Goal: Find contact information: Find contact information

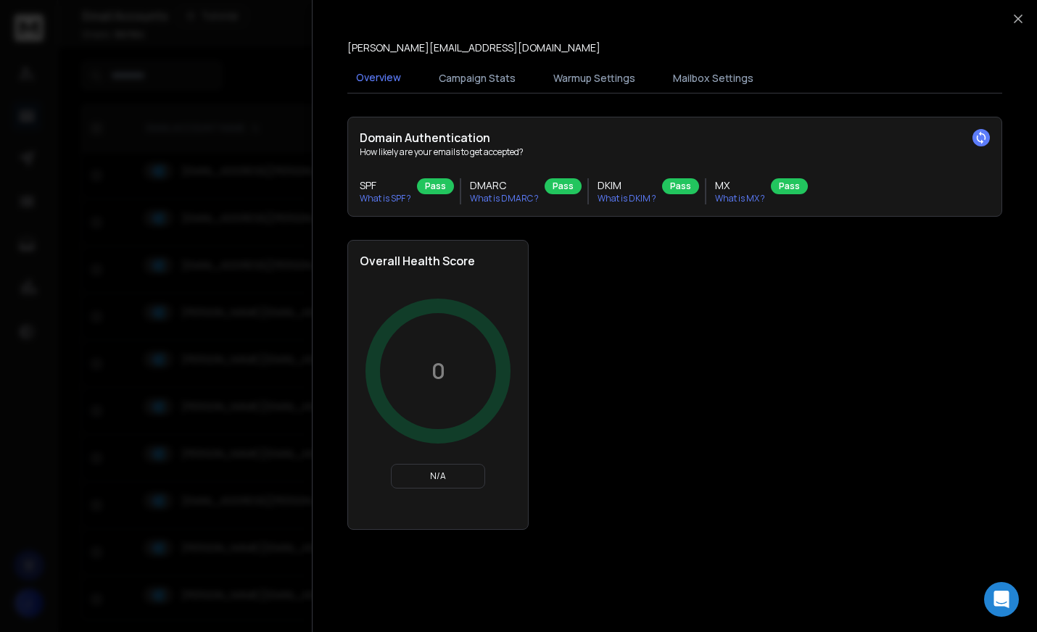
click at [214, 45] on div at bounding box center [518, 316] width 1037 height 632
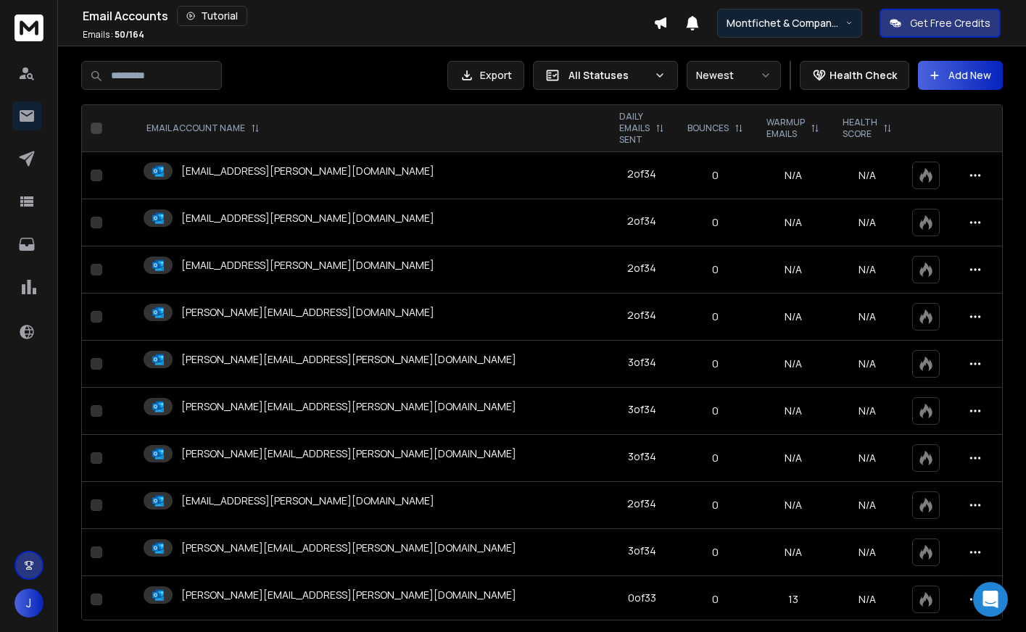
click at [815, 30] on button "Montfichet & Company Atlanta" at bounding box center [789, 23] width 145 height 29
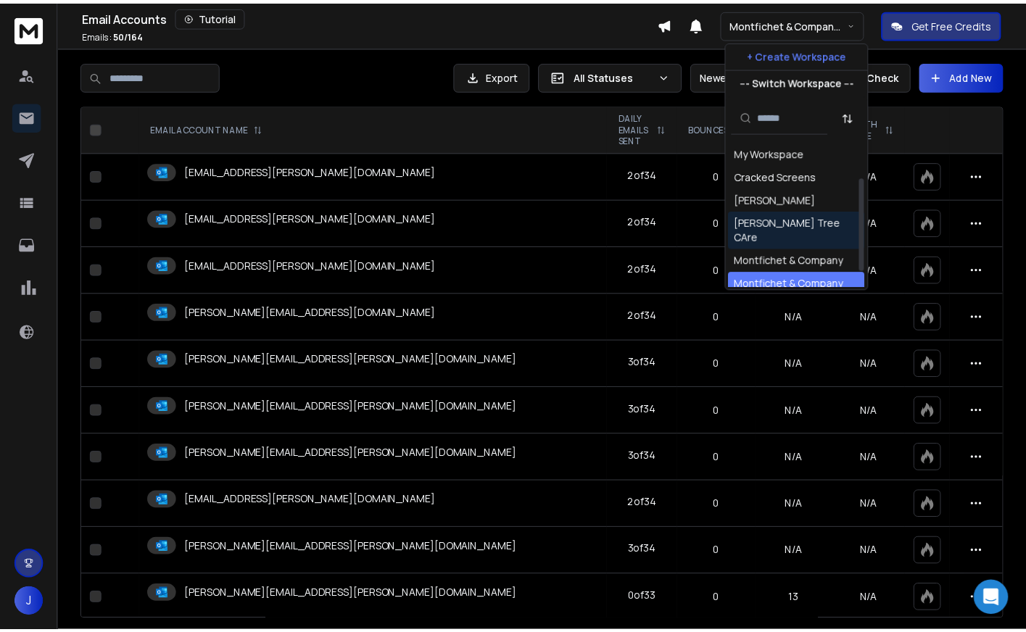
scroll to position [78, 0]
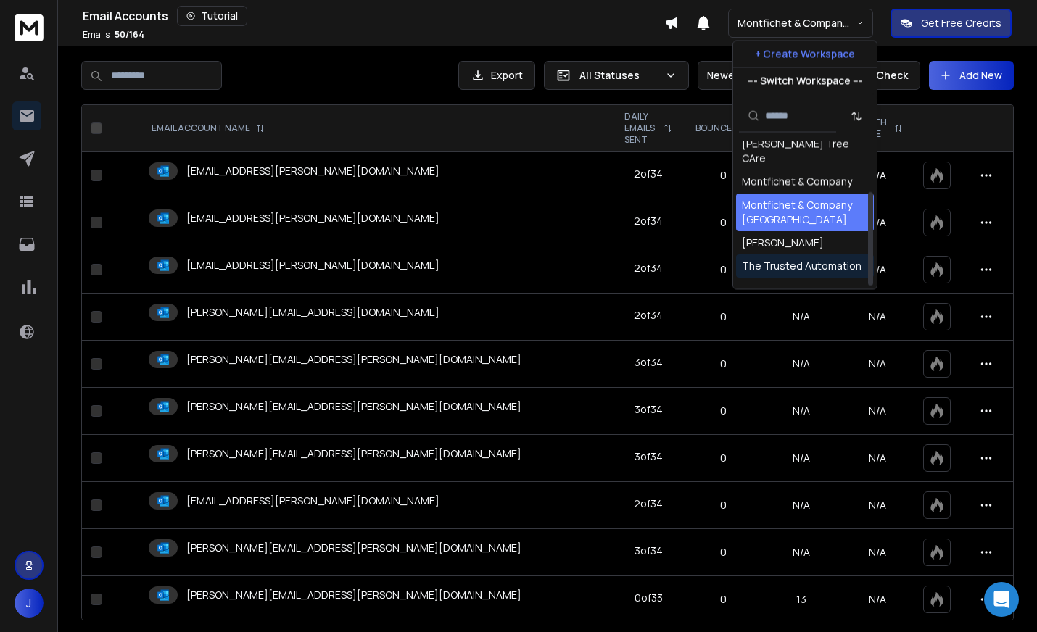
click at [818, 259] on div "The Trusted Automation" at bounding box center [802, 266] width 120 height 14
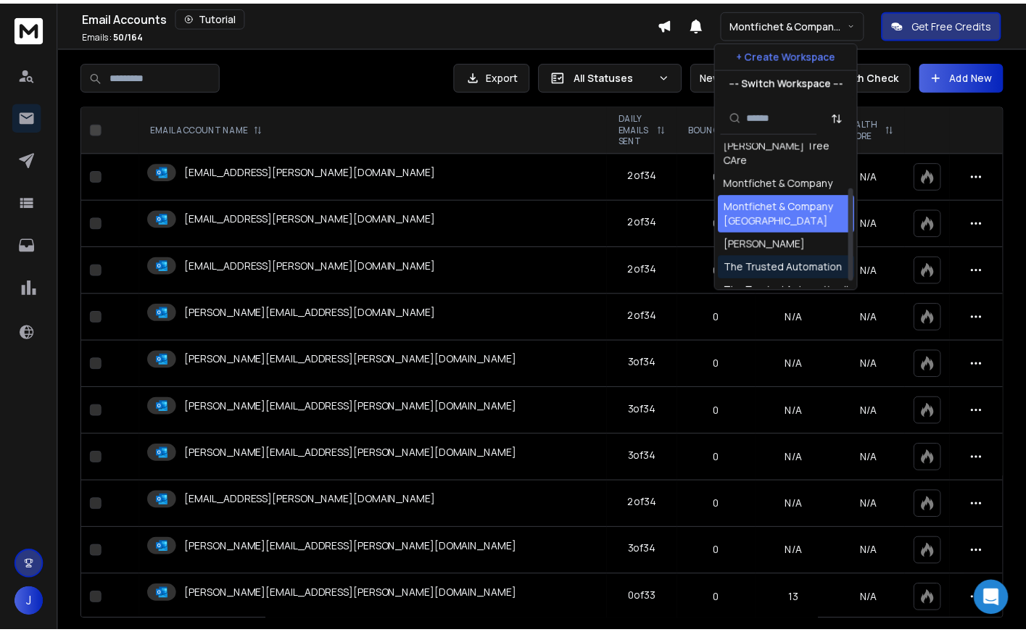
scroll to position [70, 0]
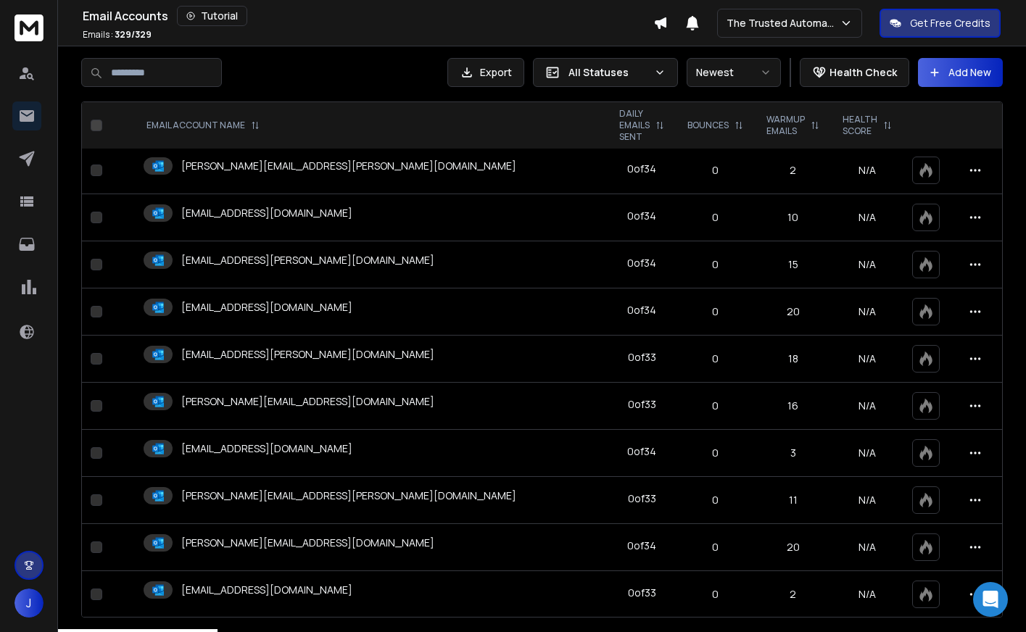
scroll to position [14823, 0]
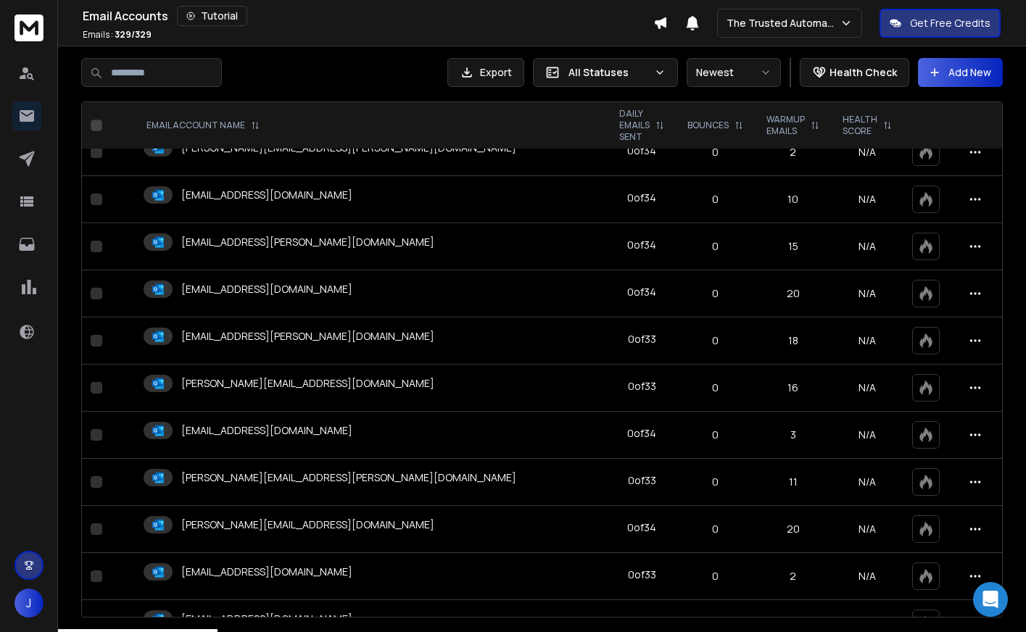
click at [281, 376] on p "[PERSON_NAME][EMAIL_ADDRESS][DOMAIN_NAME]" at bounding box center [307, 383] width 253 height 14
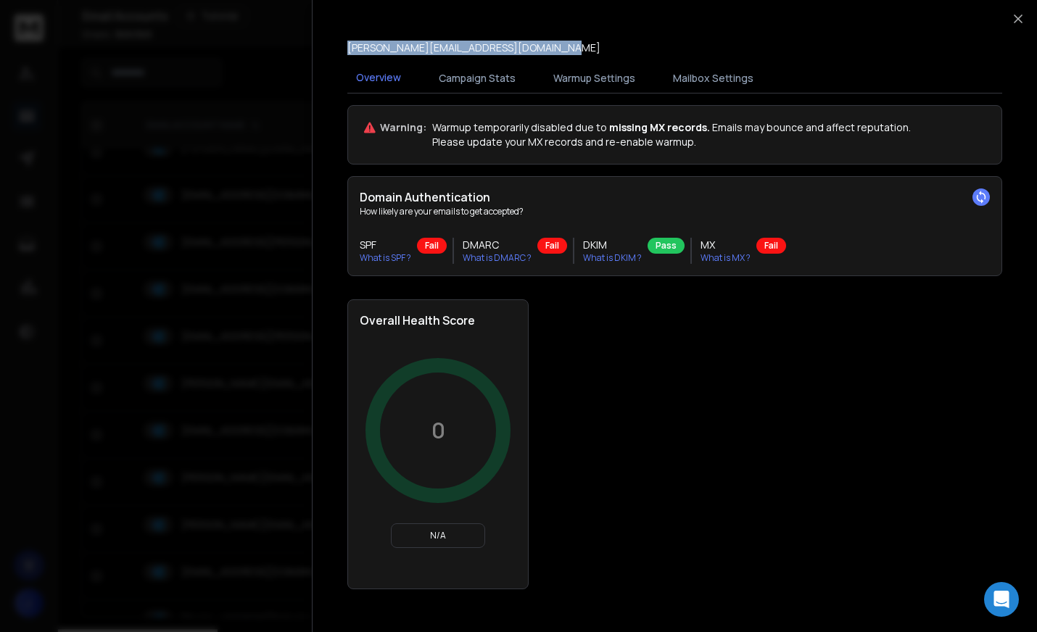
drag, startPoint x: 562, startPoint y: 49, endPoint x: 342, endPoint y: 49, distance: 219.6
click at [342, 49] on div "[PERSON_NAME][EMAIL_ADDRESS][DOMAIN_NAME] Overview Campaign Stats Warmup Settin…" at bounding box center [674, 314] width 689 height 595
drag, startPoint x: 638, startPoint y: 45, endPoint x: 646, endPoint y: 46, distance: 8.0
click at [638, 45] on div "[PERSON_NAME][EMAIL_ADDRESS][DOMAIN_NAME]" at bounding box center [674, 48] width 655 height 14
click at [1017, 17] on icon "button" at bounding box center [1017, 19] width 14 height 14
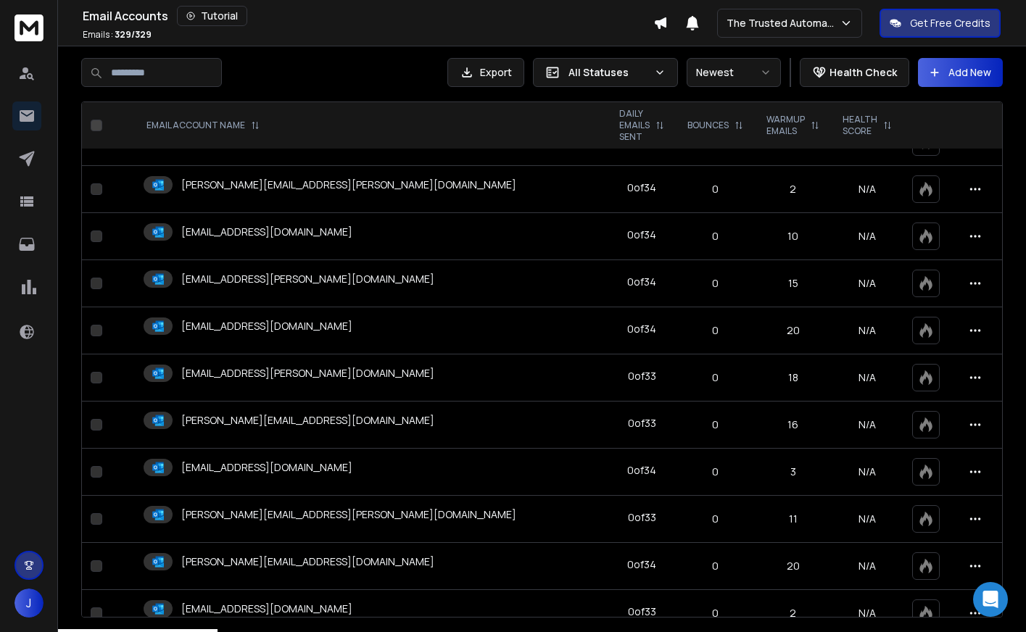
scroll to position [14777, 0]
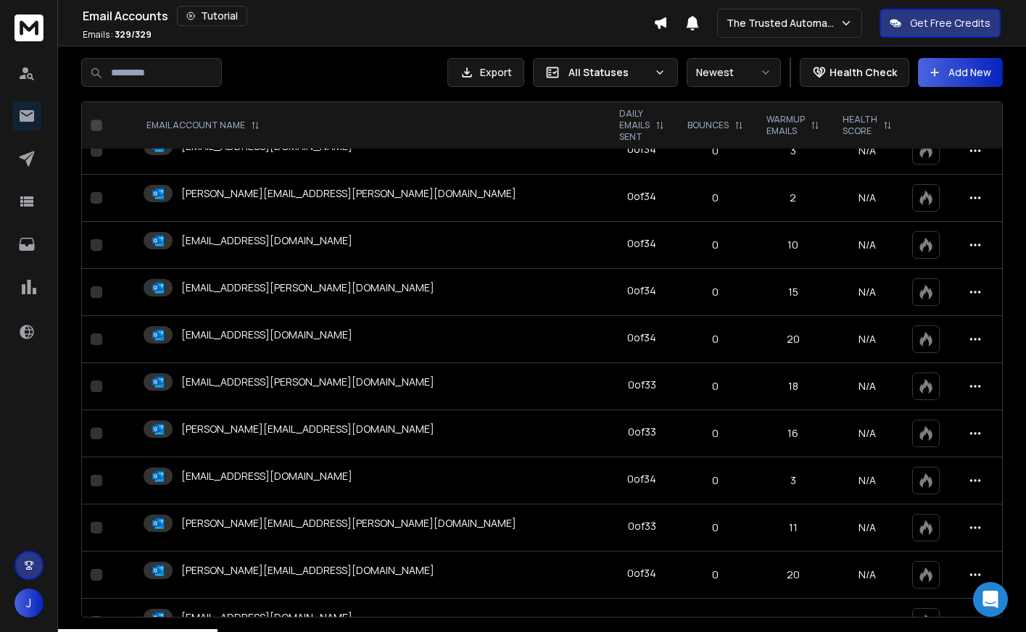
click at [304, 281] on p "[EMAIL_ADDRESS][PERSON_NAME][DOMAIN_NAME]" at bounding box center [307, 288] width 253 height 14
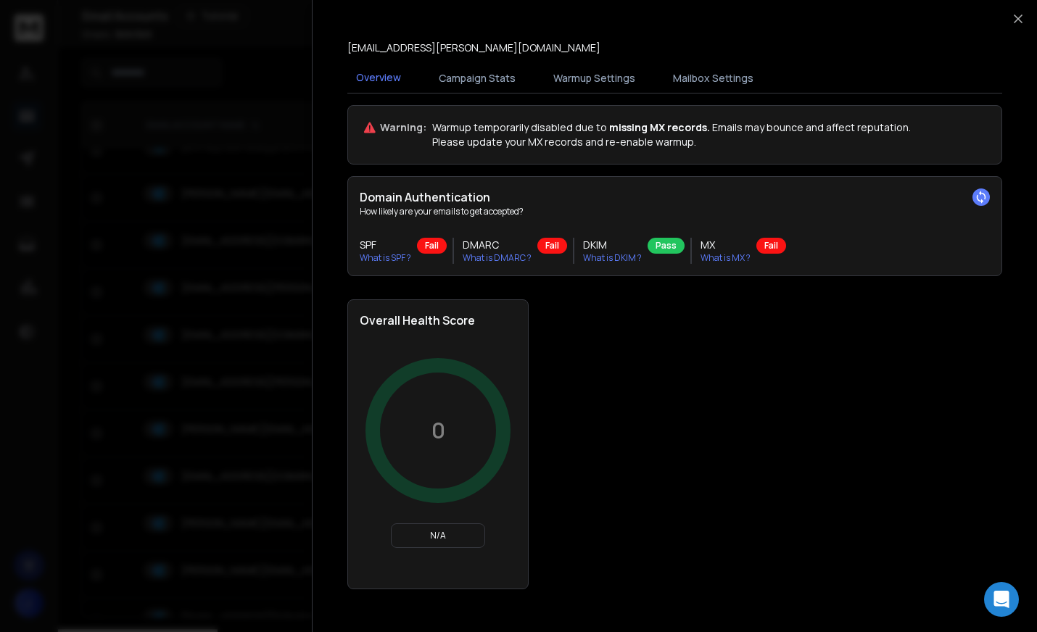
click at [1010, 19] on icon "button" at bounding box center [1017, 19] width 14 height 14
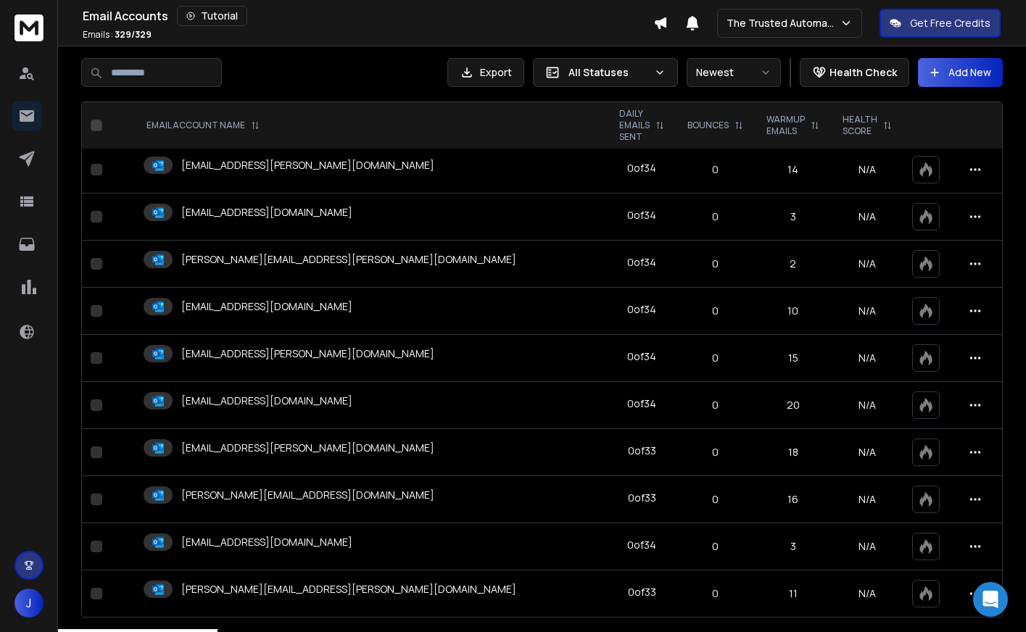
scroll to position [14702, 0]
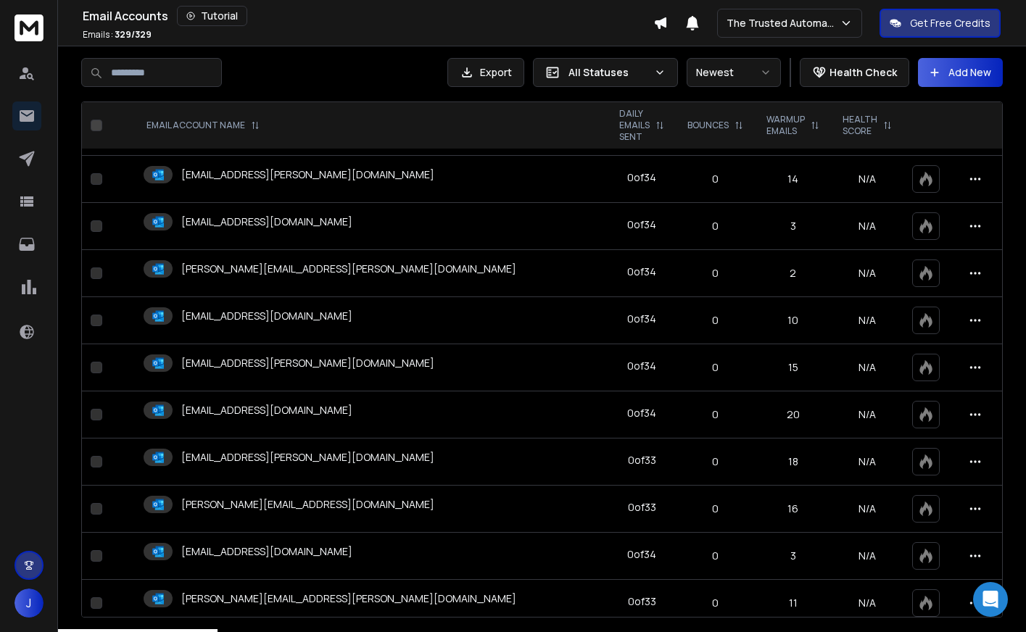
click at [304, 310] on p "[EMAIL_ADDRESS][DOMAIN_NAME]" at bounding box center [266, 316] width 171 height 14
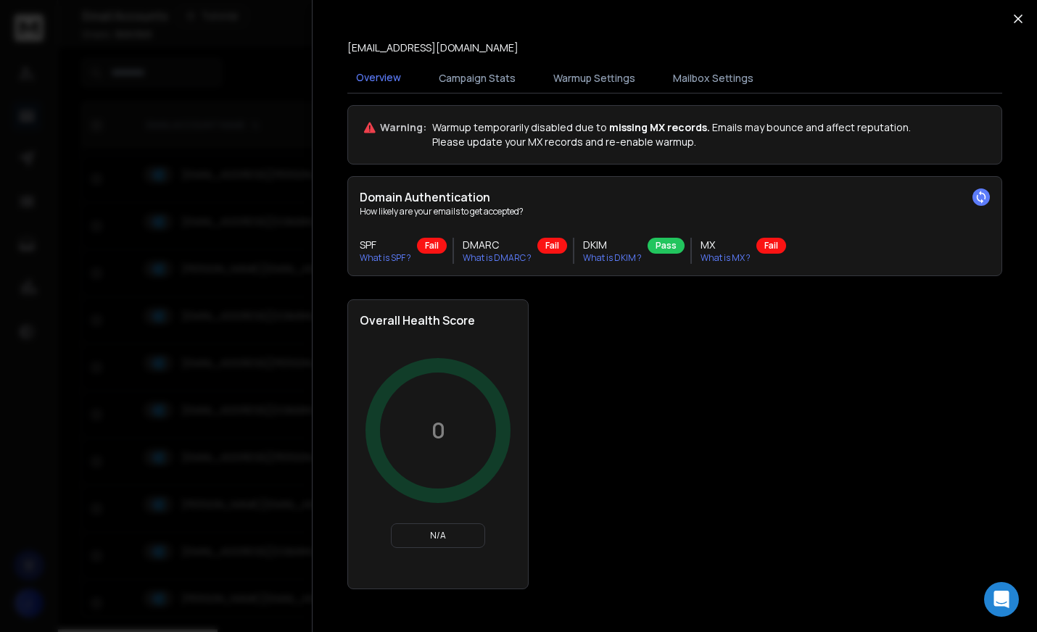
click at [1010, 19] on icon "button" at bounding box center [1017, 19] width 14 height 14
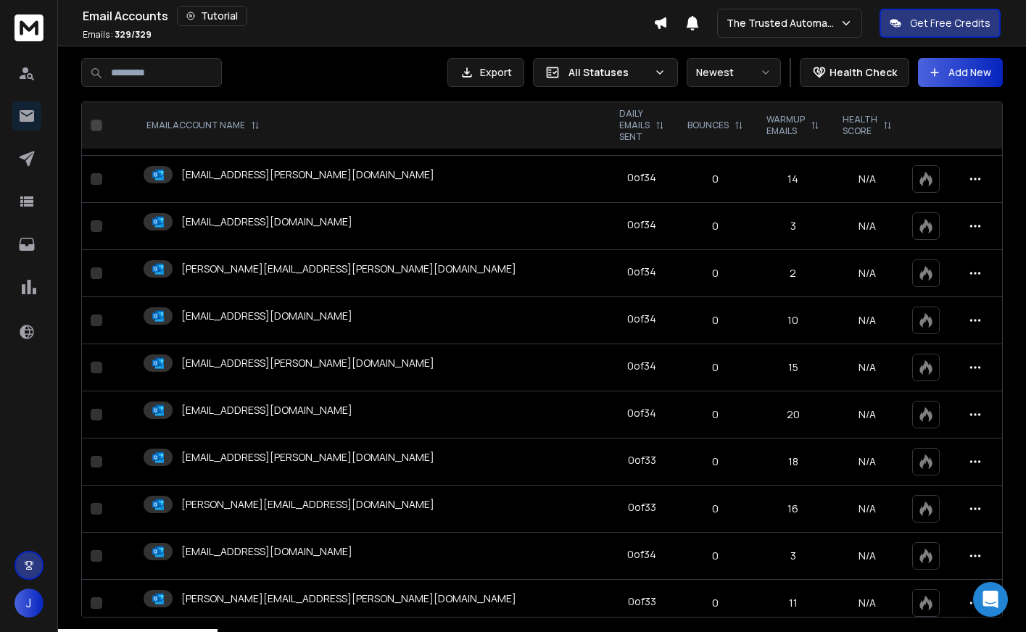
click at [317, 262] on p "[PERSON_NAME][EMAIL_ADDRESS][PERSON_NAME][DOMAIN_NAME]" at bounding box center [348, 269] width 335 height 14
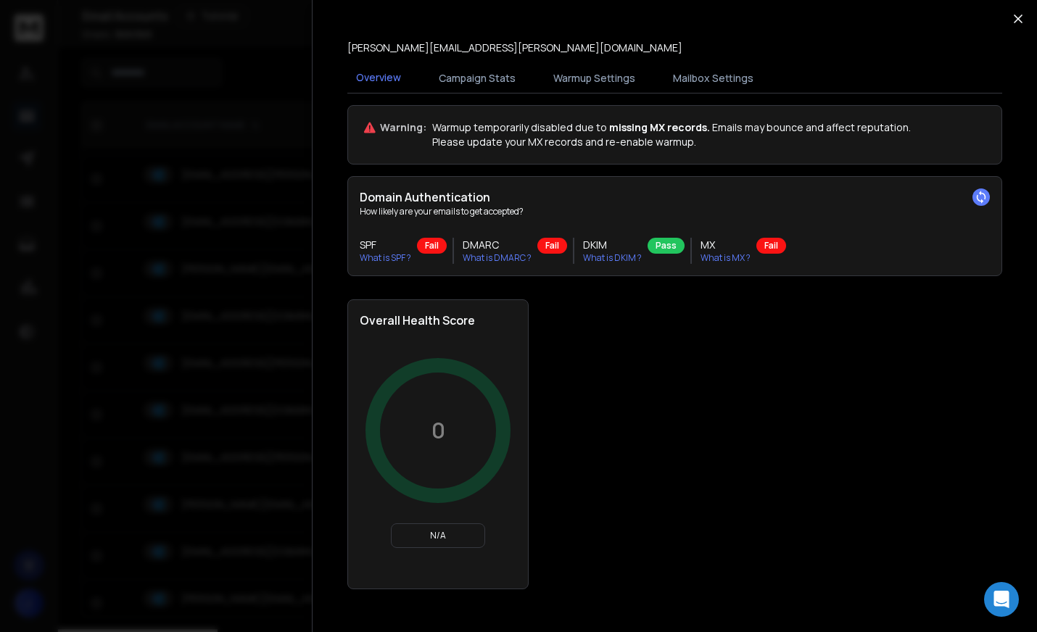
click at [1014, 12] on icon "button" at bounding box center [1017, 19] width 14 height 14
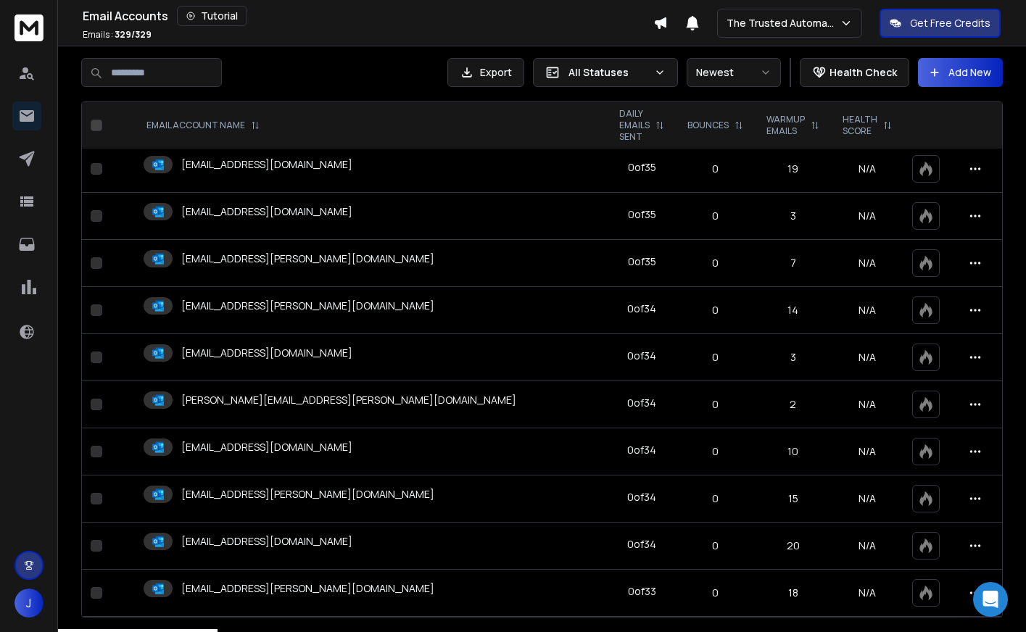
scroll to position [14561, 0]
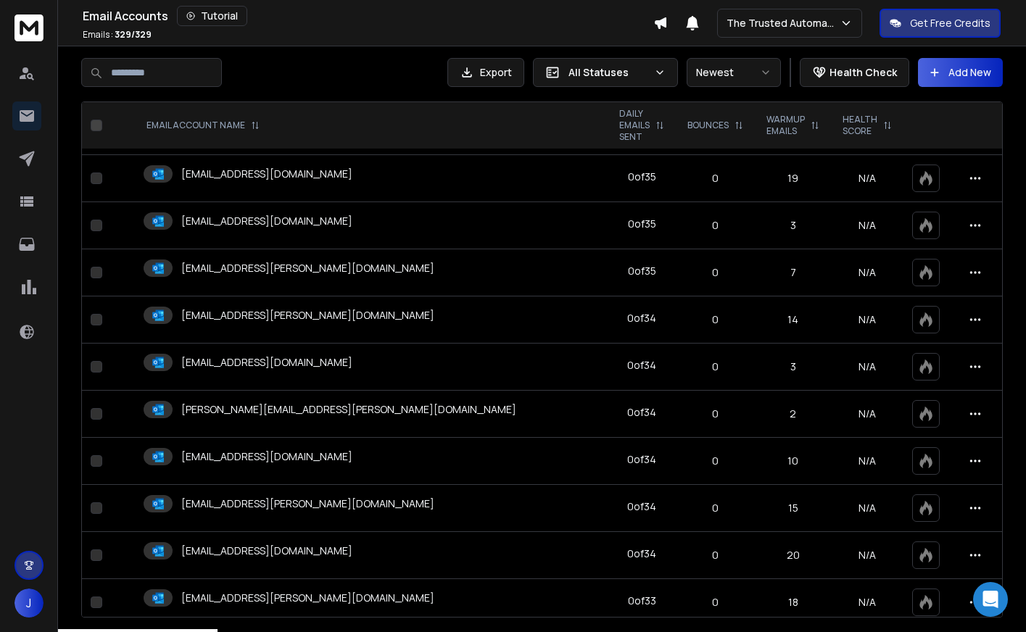
click at [331, 261] on p "[EMAIL_ADDRESS][PERSON_NAME][DOMAIN_NAME]" at bounding box center [307, 268] width 253 height 14
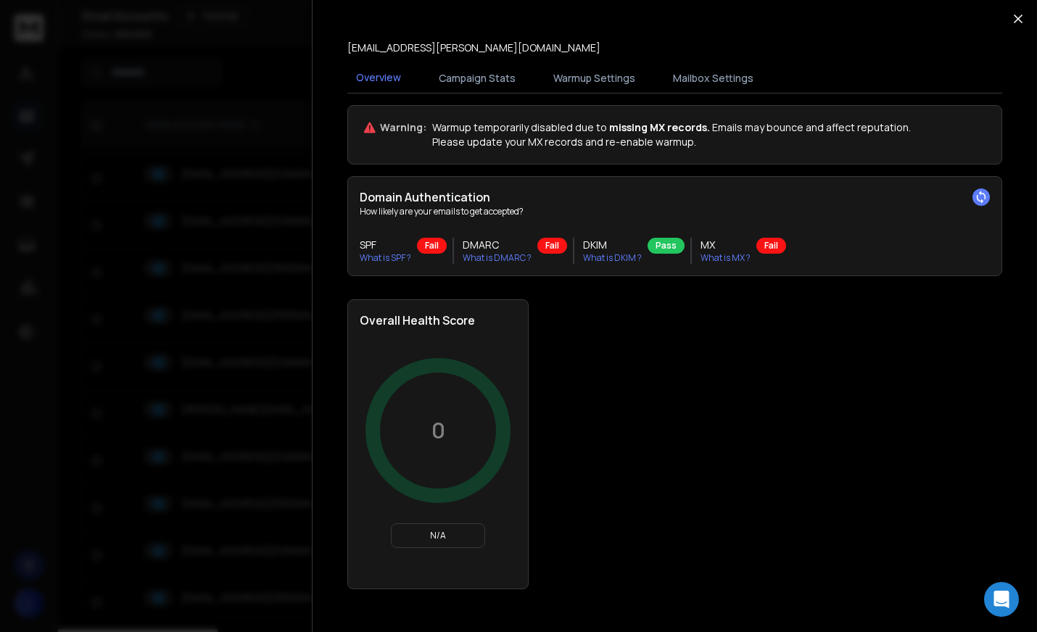
click at [1010, 20] on icon "button" at bounding box center [1017, 19] width 14 height 14
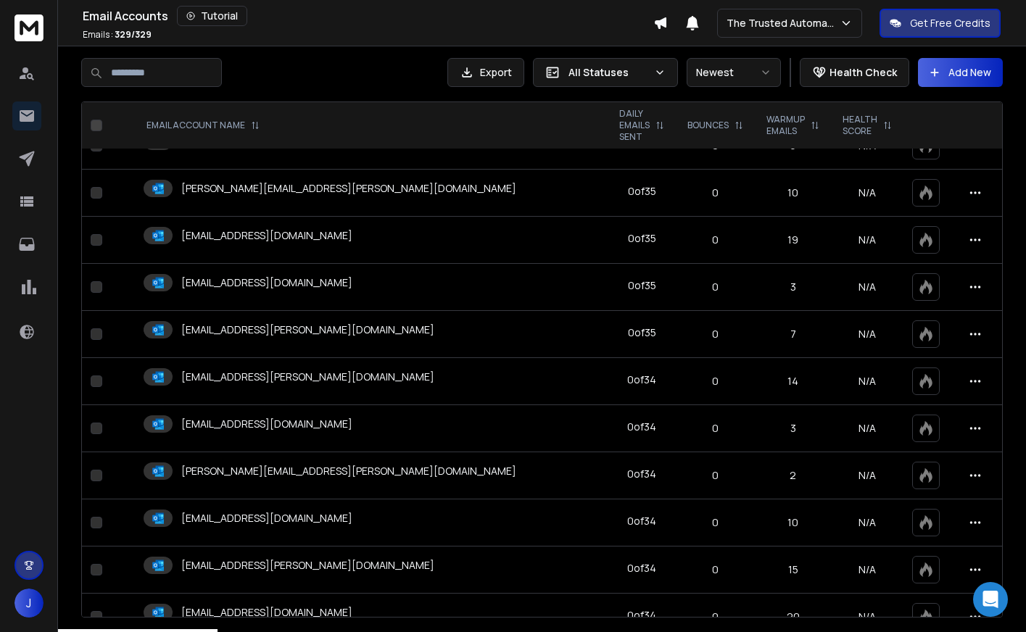
scroll to position [14509, 0]
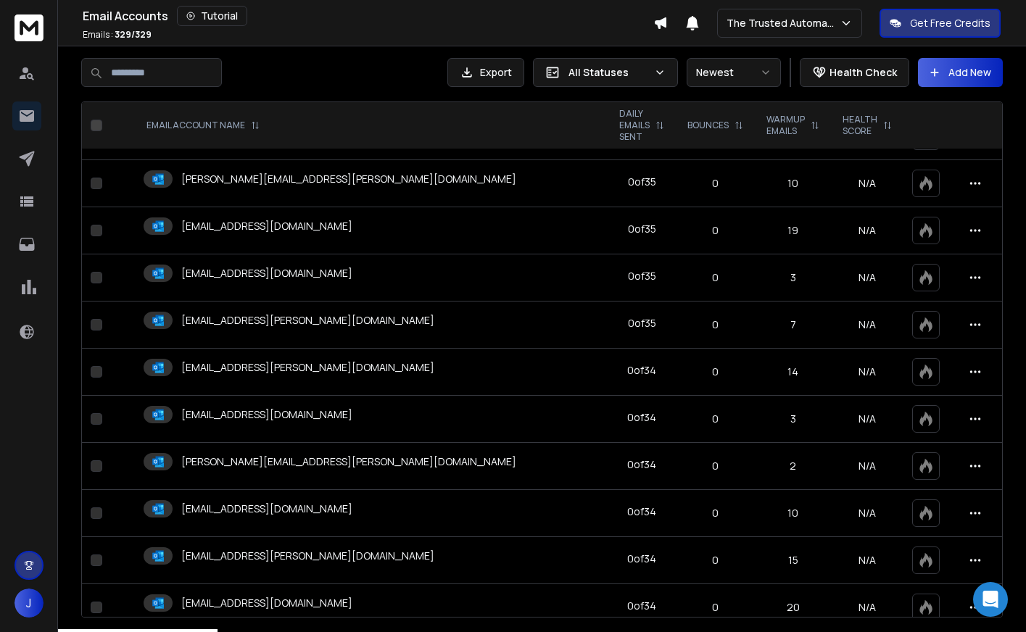
click at [310, 220] on p "[EMAIL_ADDRESS][DOMAIN_NAME]" at bounding box center [266, 226] width 171 height 14
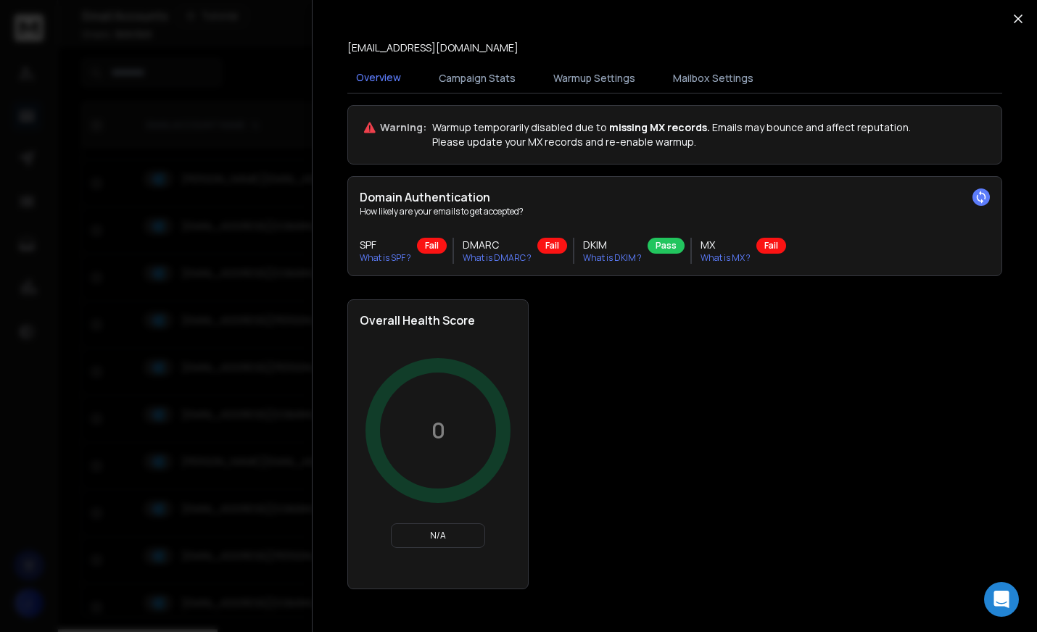
click at [1014, 19] on icon "button" at bounding box center [1017, 18] width 7 height 7
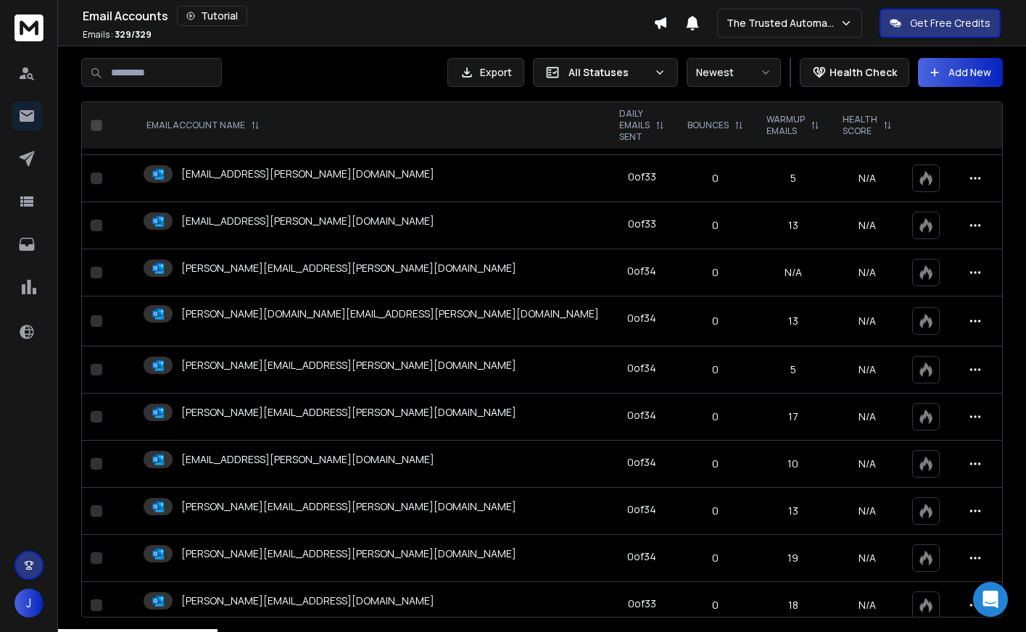
scroll to position [10515, 0]
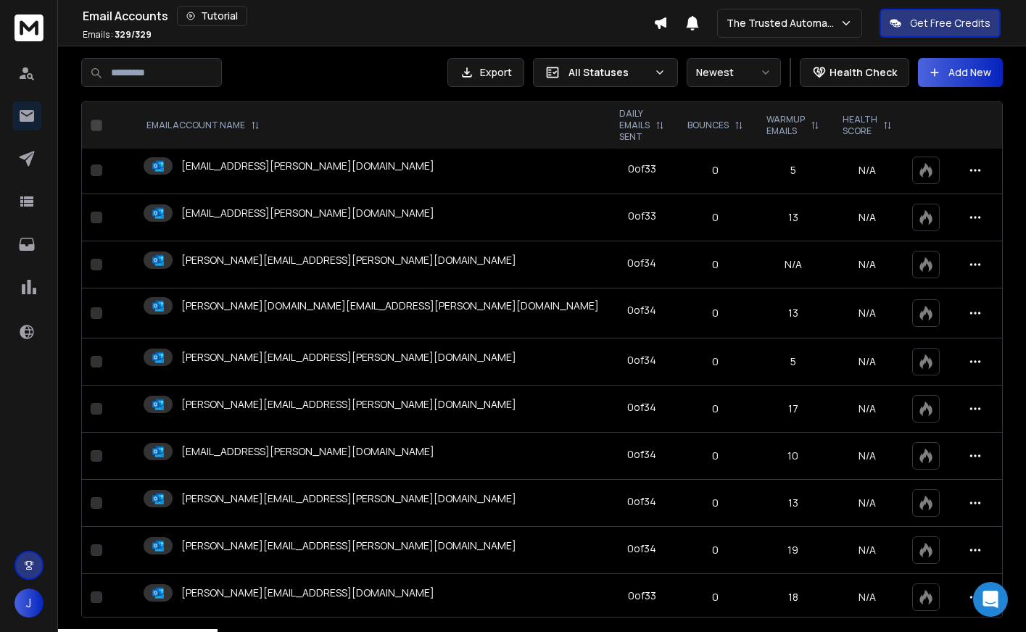
click at [313, 308] on p "[PERSON_NAME][DOMAIN_NAME][EMAIL_ADDRESS][PERSON_NAME][DOMAIN_NAME]" at bounding box center [390, 306] width 418 height 14
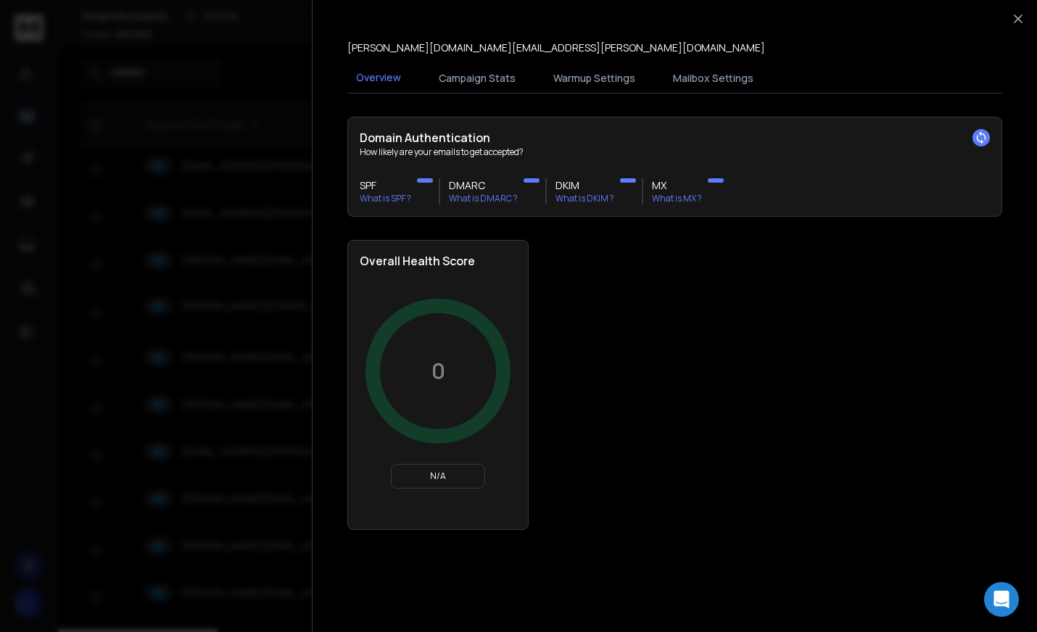
click at [253, 341] on div at bounding box center [518, 316] width 1037 height 632
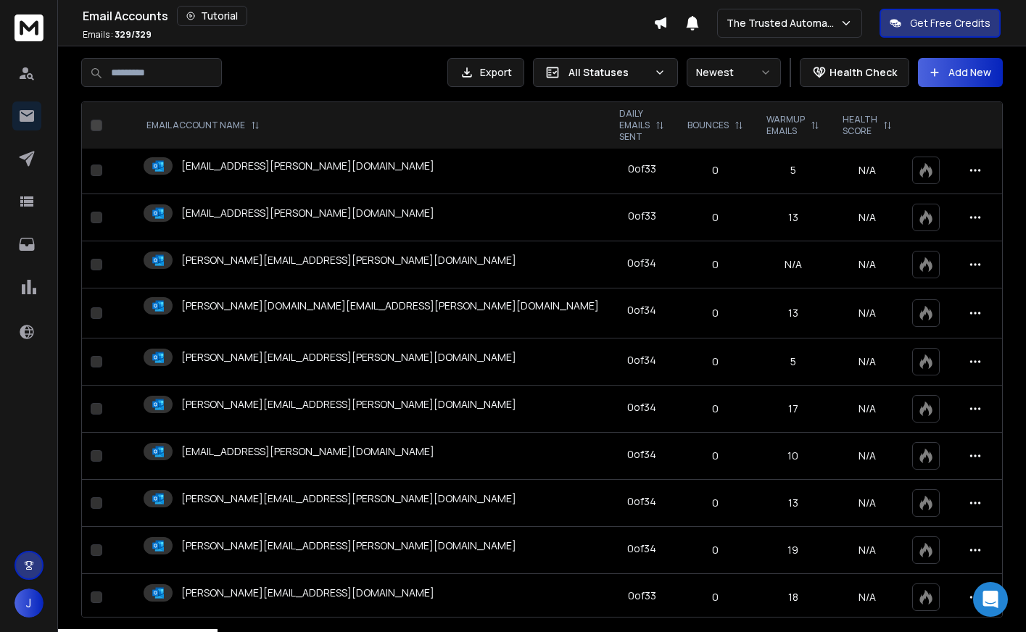
click at [274, 304] on p "[PERSON_NAME][DOMAIN_NAME][EMAIL_ADDRESS][PERSON_NAME][DOMAIN_NAME]" at bounding box center [390, 306] width 418 height 14
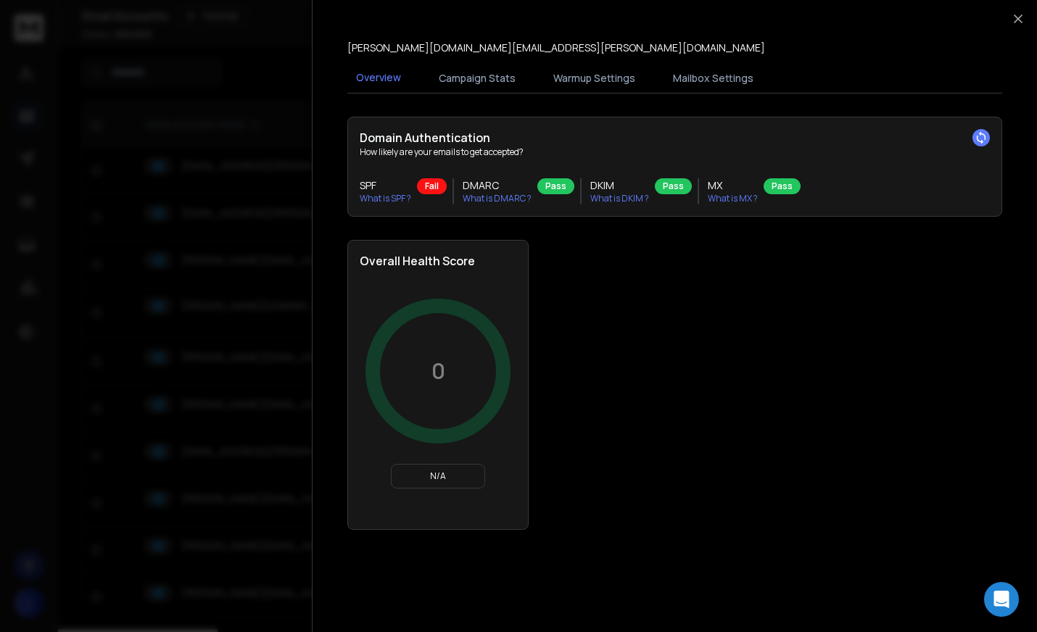
click at [1008, 9] on div "Multi Select Table Sheet [PERSON_NAME][DOMAIN_NAME][EMAIL_ADDRESS][PERSON_NAME]…" at bounding box center [674, 316] width 725 height 632
click at [1016, 18] on icon "button" at bounding box center [1017, 19] width 14 height 14
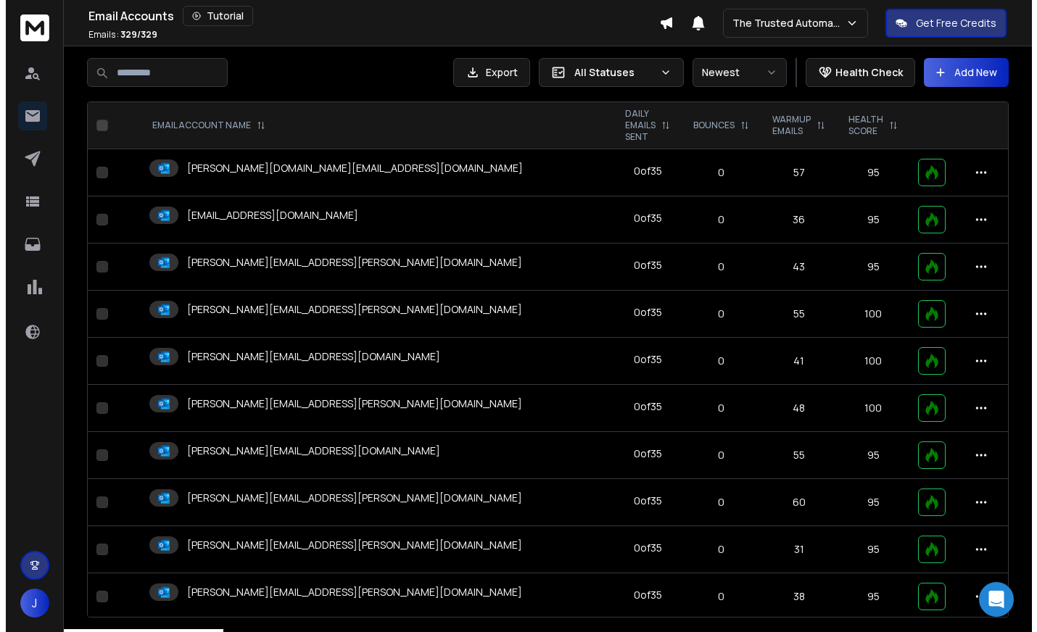
scroll to position [0, 0]
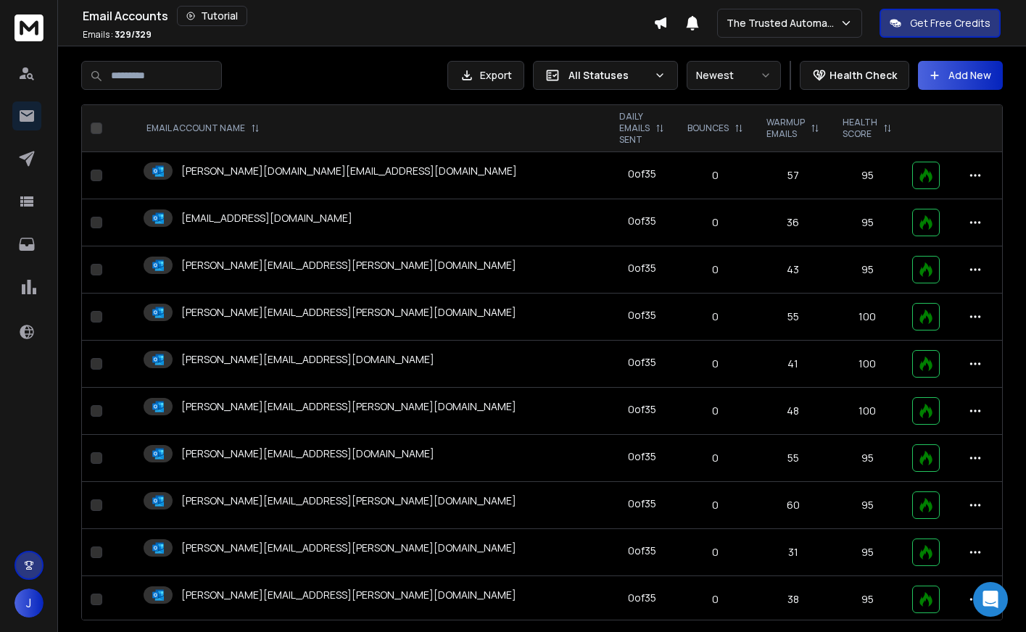
click at [342, 173] on p "[PERSON_NAME][DOMAIN_NAME][EMAIL_ADDRESS][DOMAIN_NAME]" at bounding box center [349, 171] width 336 height 14
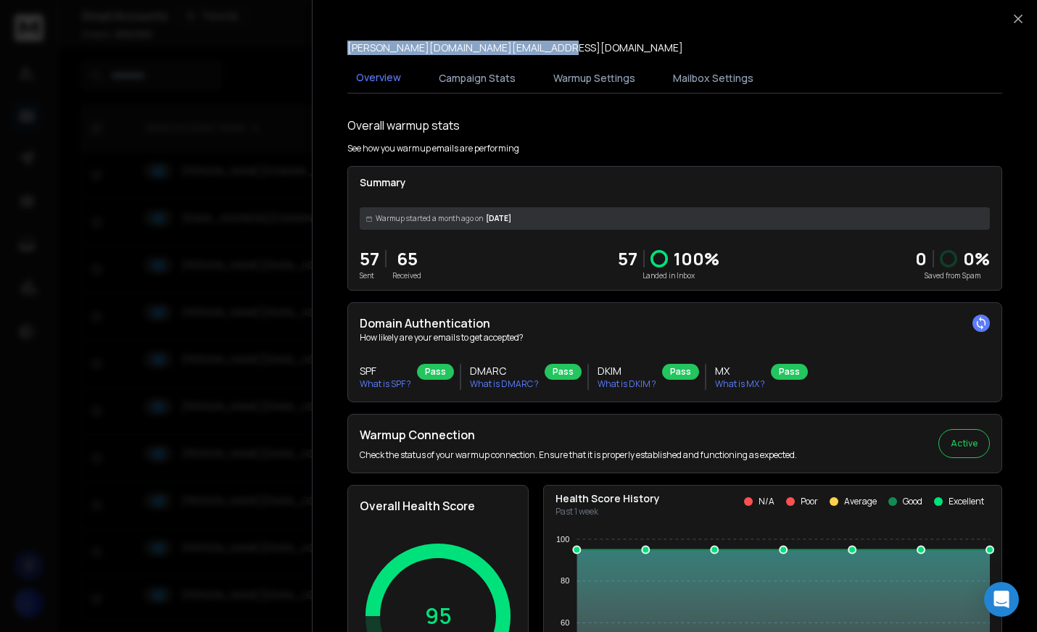
drag, startPoint x: 533, startPoint y: 49, endPoint x: 349, endPoint y: 51, distance: 183.4
click at [349, 51] on div "[PERSON_NAME][DOMAIN_NAME][EMAIL_ADDRESS][DOMAIN_NAME]" at bounding box center [674, 48] width 655 height 14
click at [1010, 18] on icon "button" at bounding box center [1017, 19] width 14 height 14
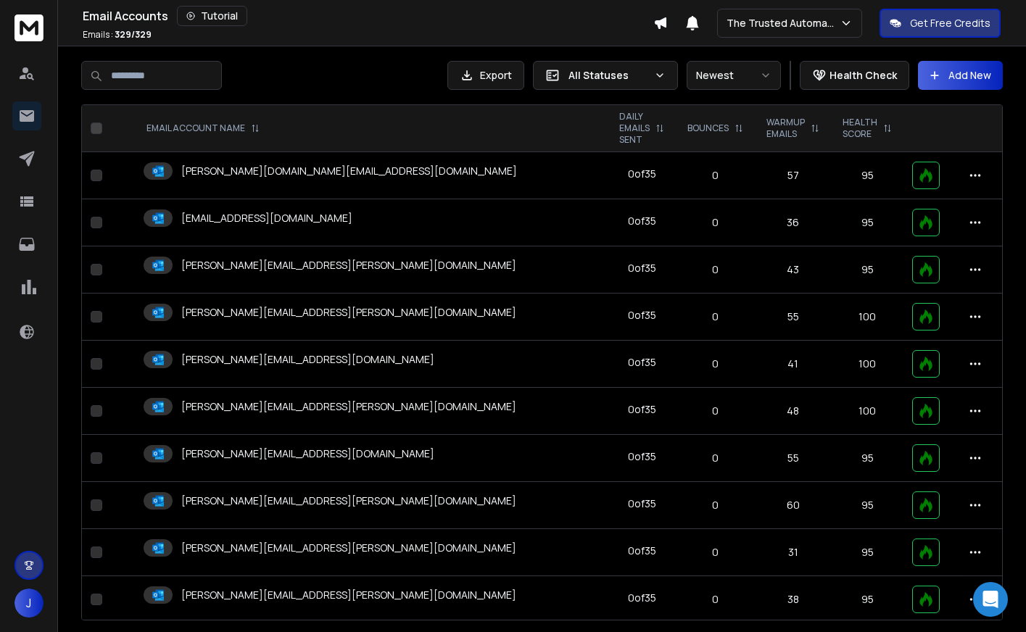
click at [345, 270] on p "[PERSON_NAME][EMAIL_ADDRESS][PERSON_NAME][DOMAIN_NAME]" at bounding box center [348, 265] width 335 height 14
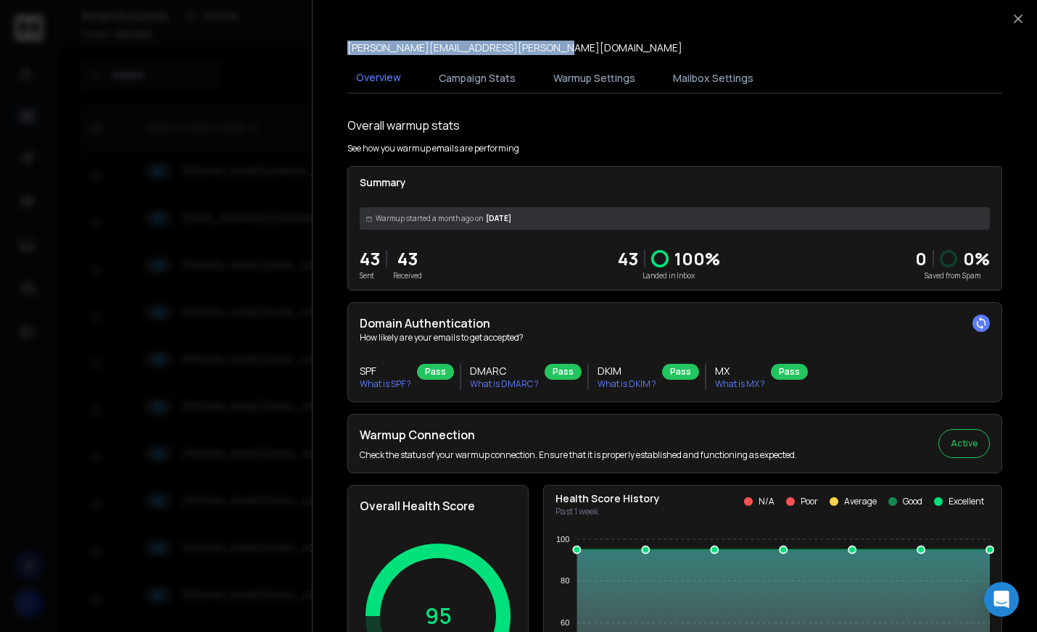
drag, startPoint x: 475, startPoint y: 46, endPoint x: 344, endPoint y: 46, distance: 130.5
click at [344, 46] on div "[PERSON_NAME][EMAIL_ADDRESS][PERSON_NAME][DOMAIN_NAME] Overview Campaign Stats …" at bounding box center [674, 575] width 689 height 1116
click at [536, 20] on div "[PERSON_NAME][EMAIL_ADDRESS][PERSON_NAME][DOMAIN_NAME] Overview Campaign Stats …" at bounding box center [674, 575] width 689 height 1116
click at [532, 48] on div "[PERSON_NAME][EMAIL_ADDRESS][PERSON_NAME][DOMAIN_NAME]" at bounding box center [674, 48] width 655 height 14
drag, startPoint x: 531, startPoint y: 48, endPoint x: 349, endPoint y: 54, distance: 182.0
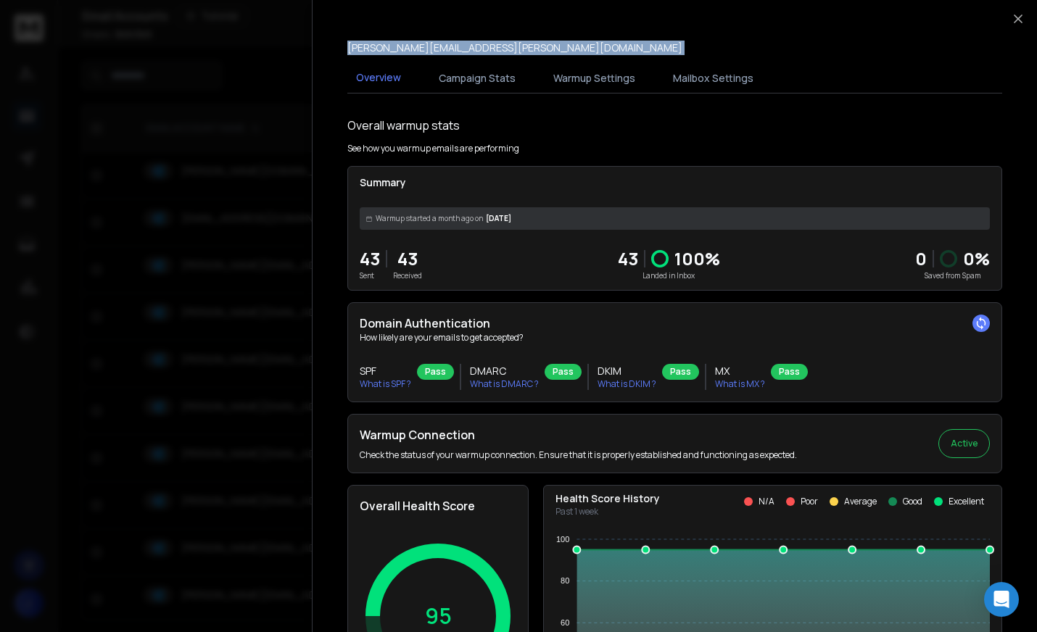
click at [349, 54] on div "[PERSON_NAME][EMAIL_ADDRESS][PERSON_NAME][DOMAIN_NAME]" at bounding box center [674, 48] width 655 height 14
copy p "[PERSON_NAME][EMAIL_ADDRESS][PERSON_NAME][DOMAIN_NAME]"
click at [254, 133] on div at bounding box center [518, 316] width 1037 height 632
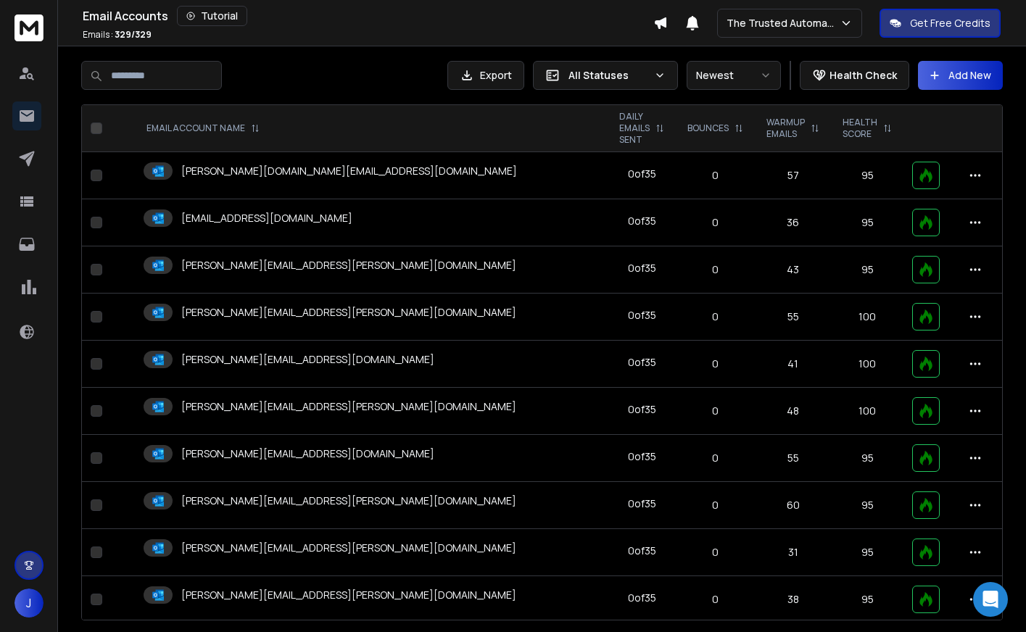
click at [259, 502] on p "[PERSON_NAME][EMAIL_ADDRESS][PERSON_NAME][DOMAIN_NAME]" at bounding box center [348, 501] width 335 height 14
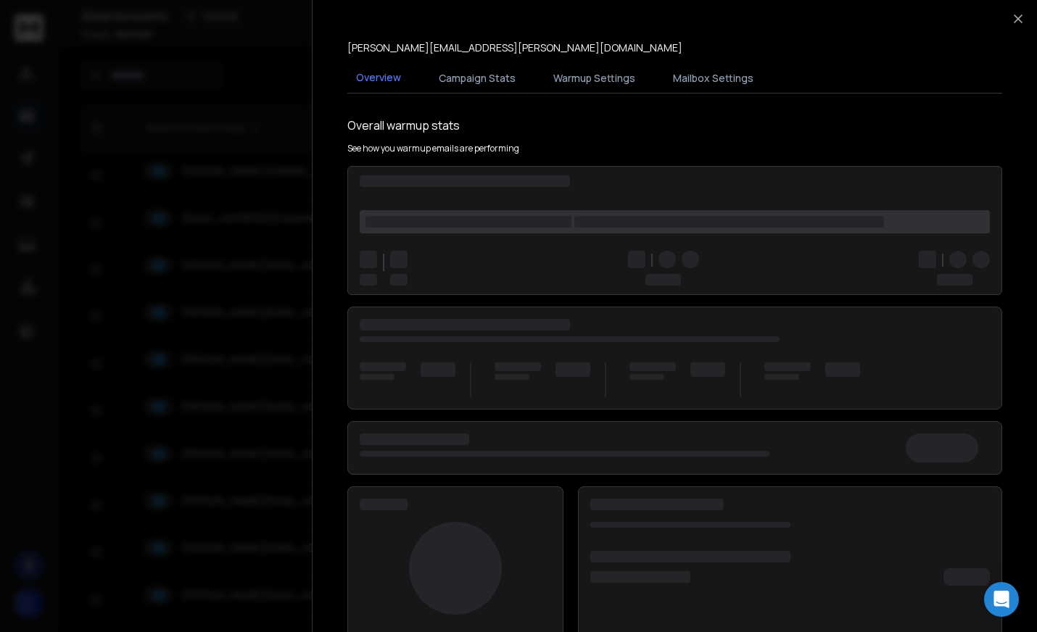
scroll to position [9, 0]
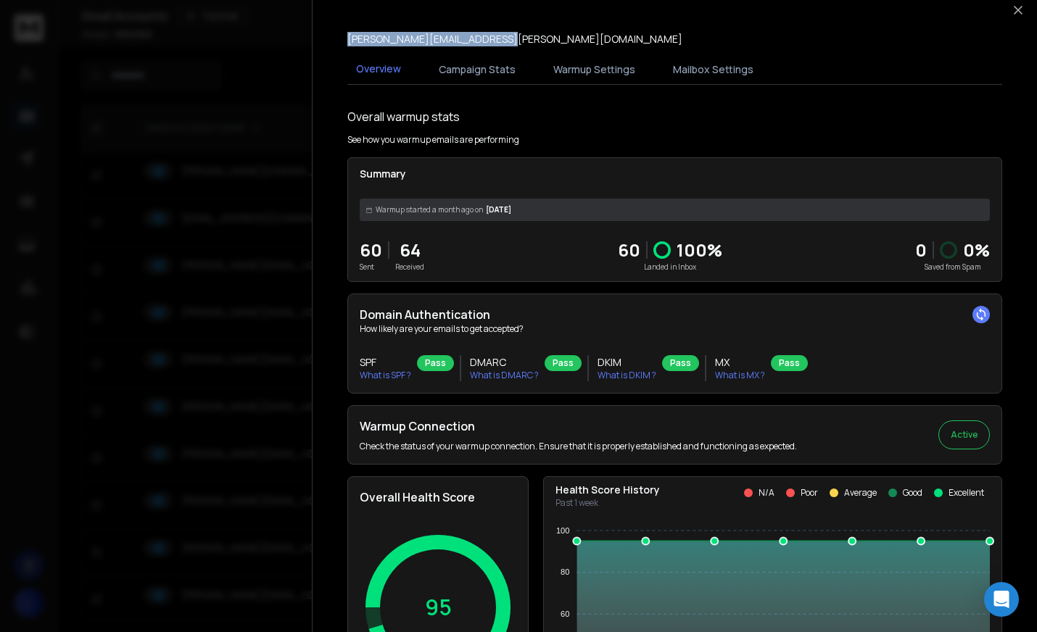
drag, startPoint x: 491, startPoint y: 39, endPoint x: 349, endPoint y: 39, distance: 142.1
click at [349, 39] on div "[PERSON_NAME][EMAIL_ADDRESS][PERSON_NAME][DOMAIN_NAME]" at bounding box center [674, 39] width 655 height 14
copy p "[PERSON_NAME][EMAIL_ADDRESS][PERSON_NAME][DOMAIN_NAME]"
